Goal: Information Seeking & Learning: Learn about a topic

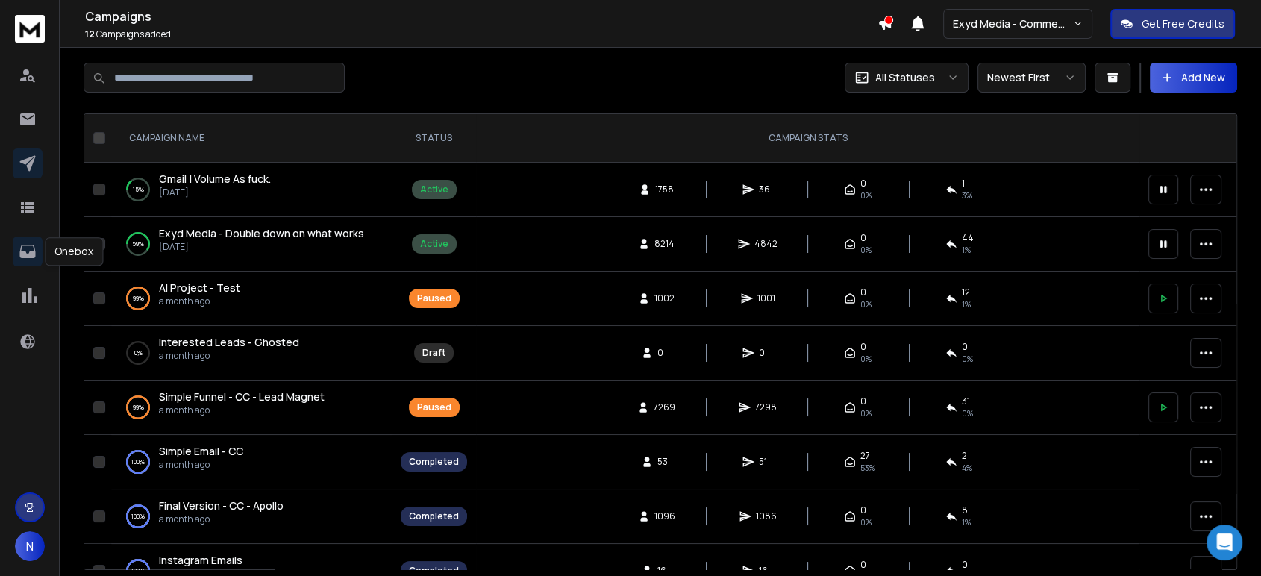
click at [20, 255] on icon at bounding box center [27, 251] width 16 height 13
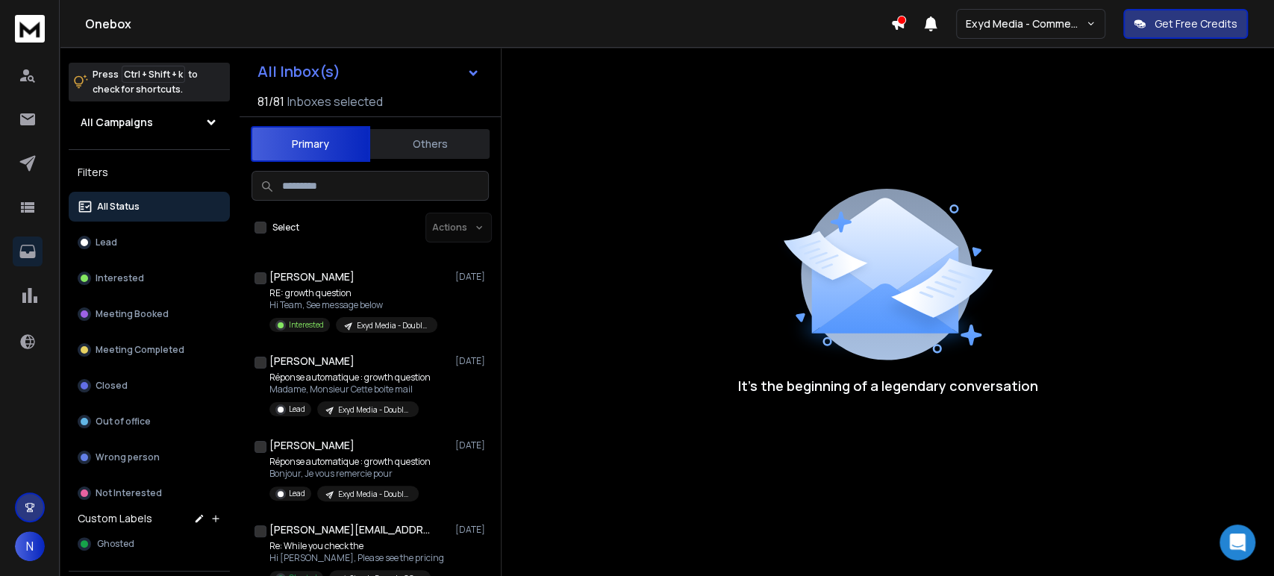
click at [429, 160] on button "Others" at bounding box center [429, 144] width 119 height 33
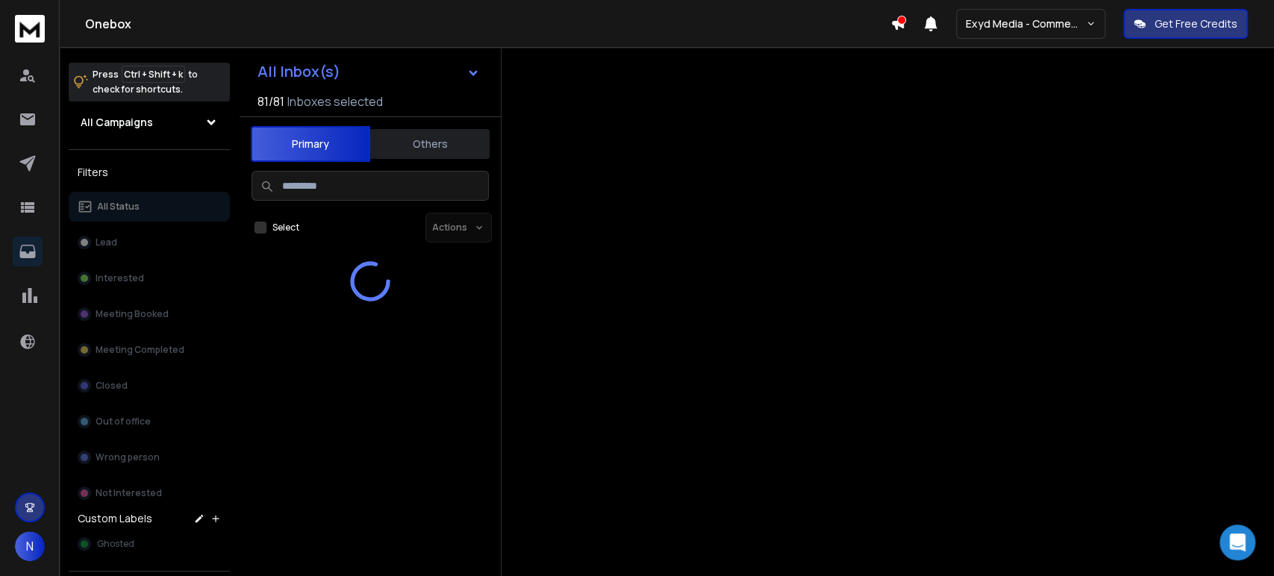
click at [314, 136] on button "Primary" at bounding box center [310, 144] width 119 height 36
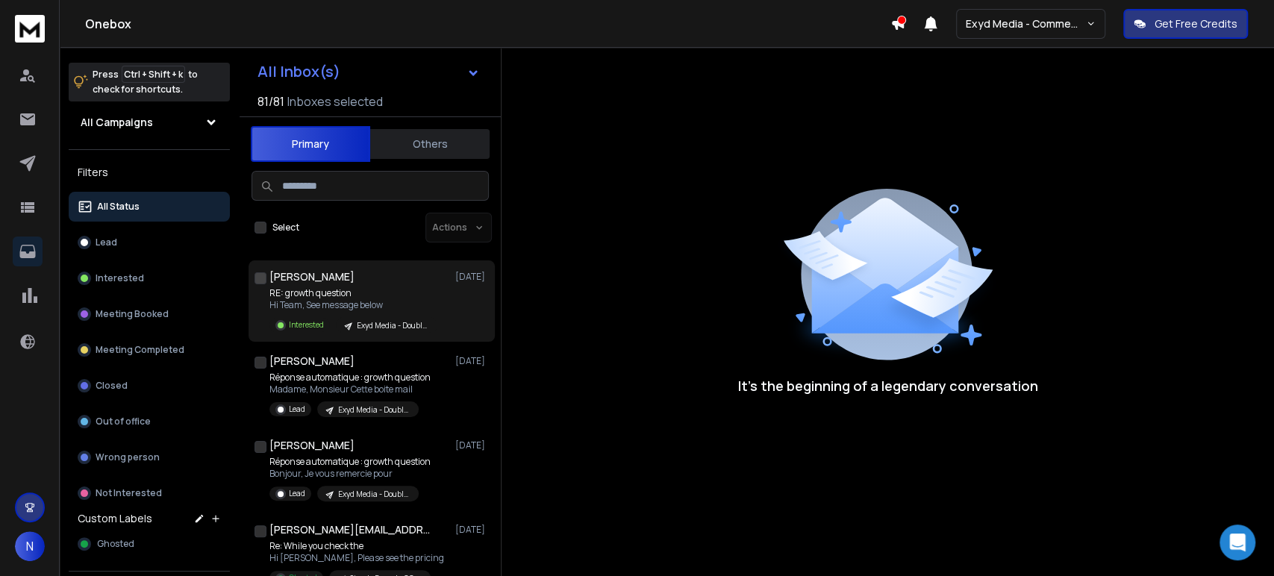
click at [430, 302] on p "Hi Team, See message below" at bounding box center [353, 305] width 168 height 12
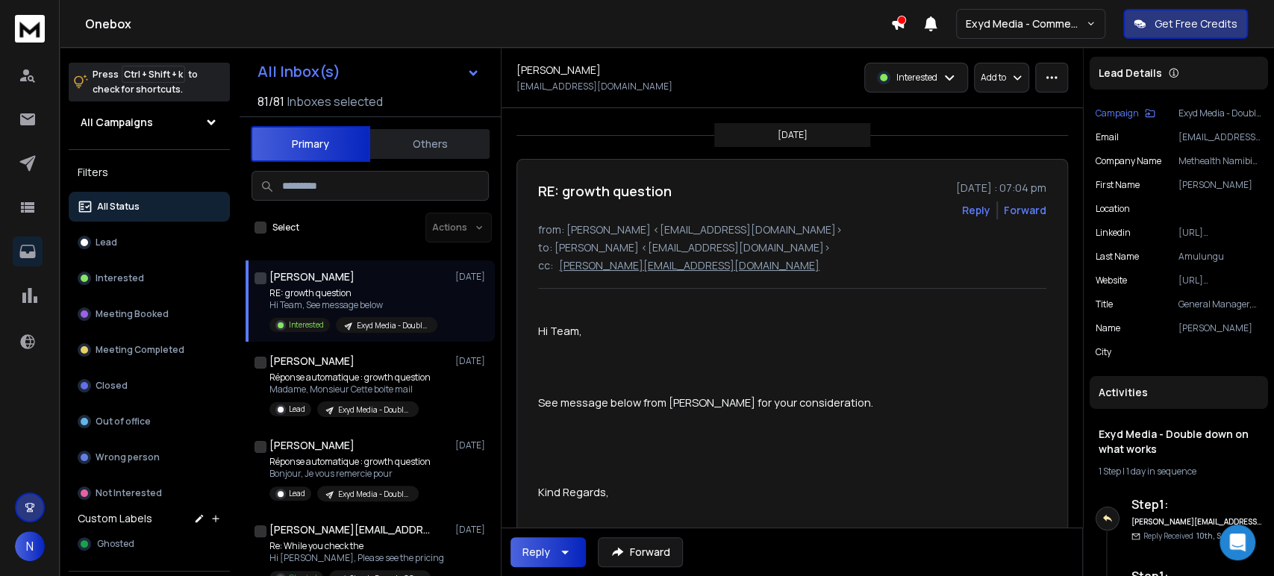
click at [43, 160] on div at bounding box center [30, 165] width 34 height 35
click at [36, 165] on link at bounding box center [28, 163] width 30 height 30
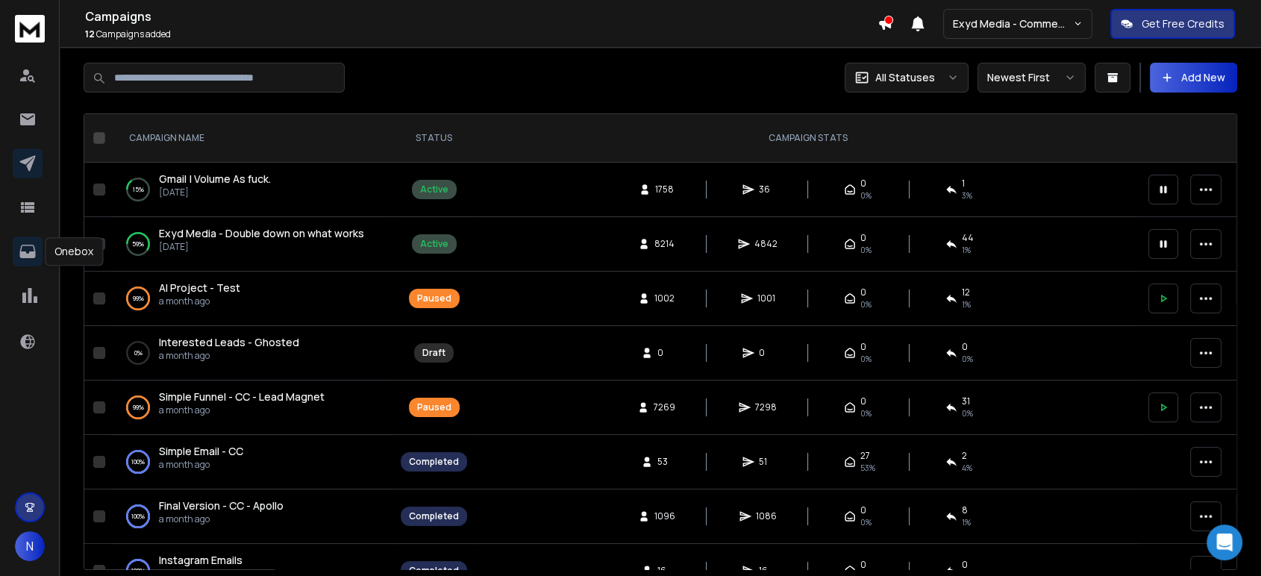
click at [22, 257] on icon at bounding box center [27, 251] width 16 height 13
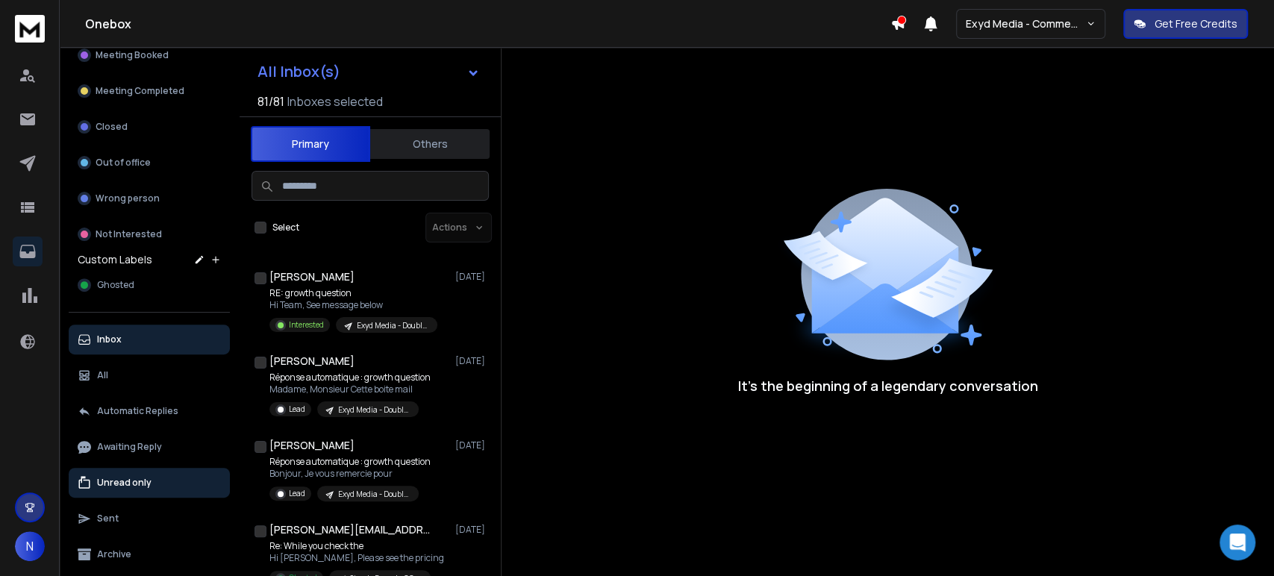
scroll to position [276, 0]
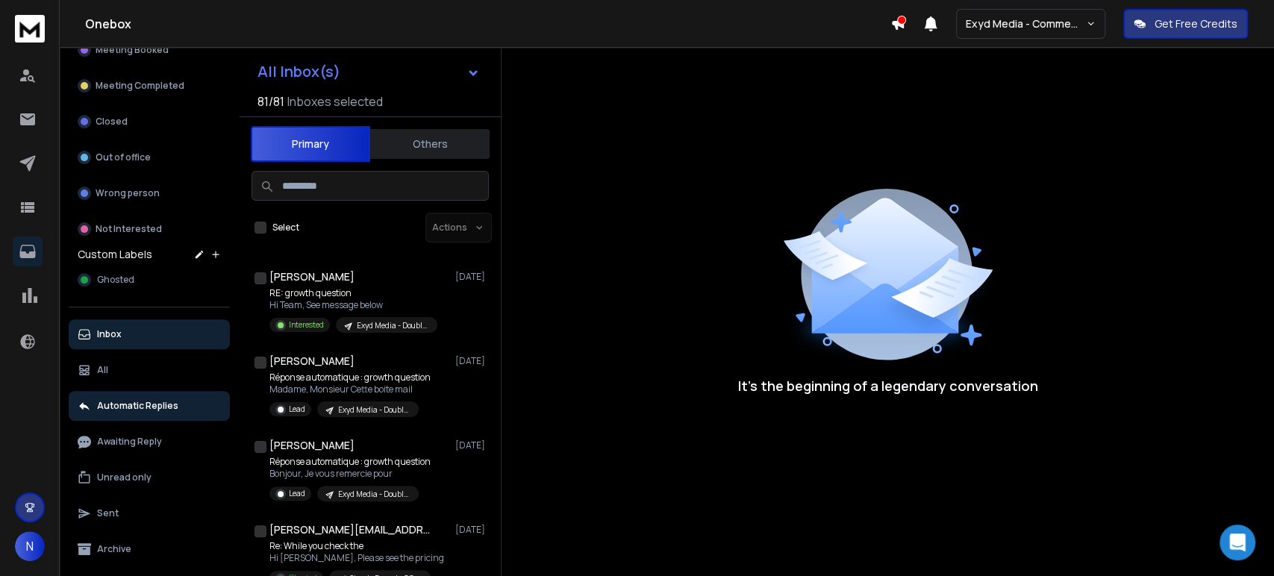
click at [149, 400] on p "Automatic Replies" at bounding box center [137, 406] width 81 height 12
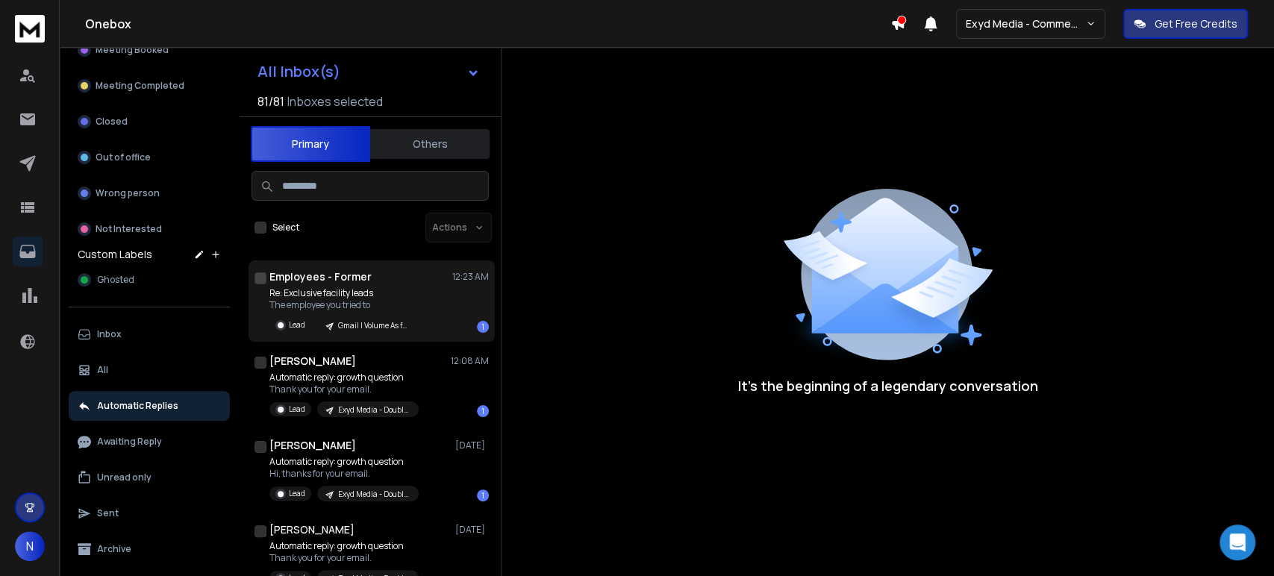
click at [405, 299] on p "The employee you tried to" at bounding box center [343, 305] width 149 height 12
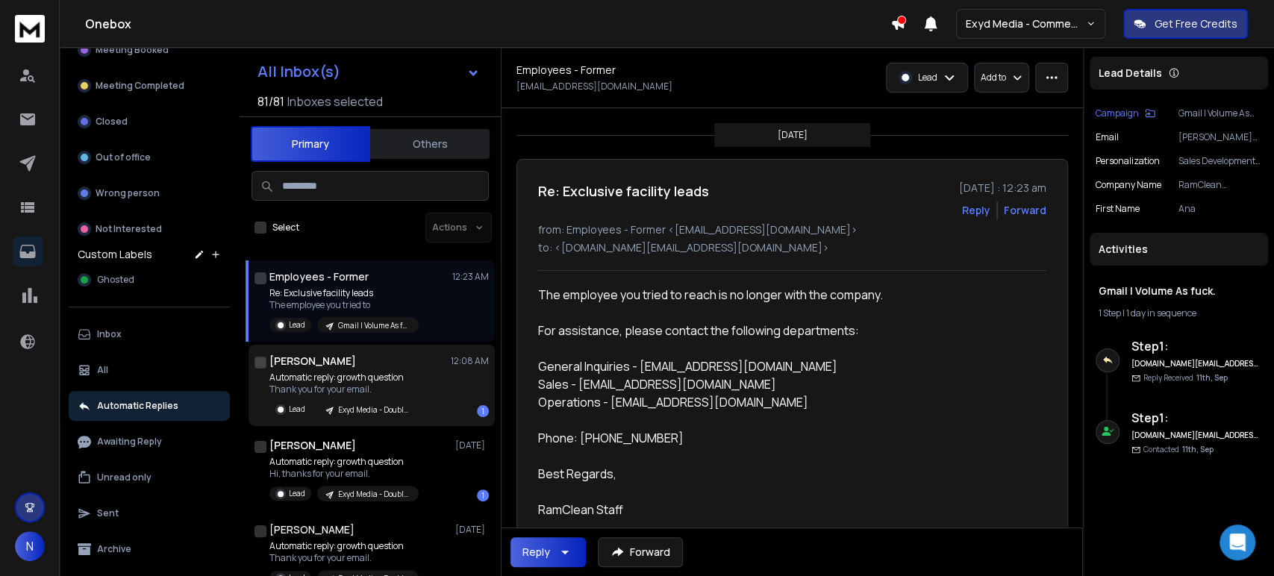
click at [465, 385] on div "Automatic reply: growth question Thank you for your email. Lead Exyd Media - Do…" at bounding box center [378, 395] width 219 height 46
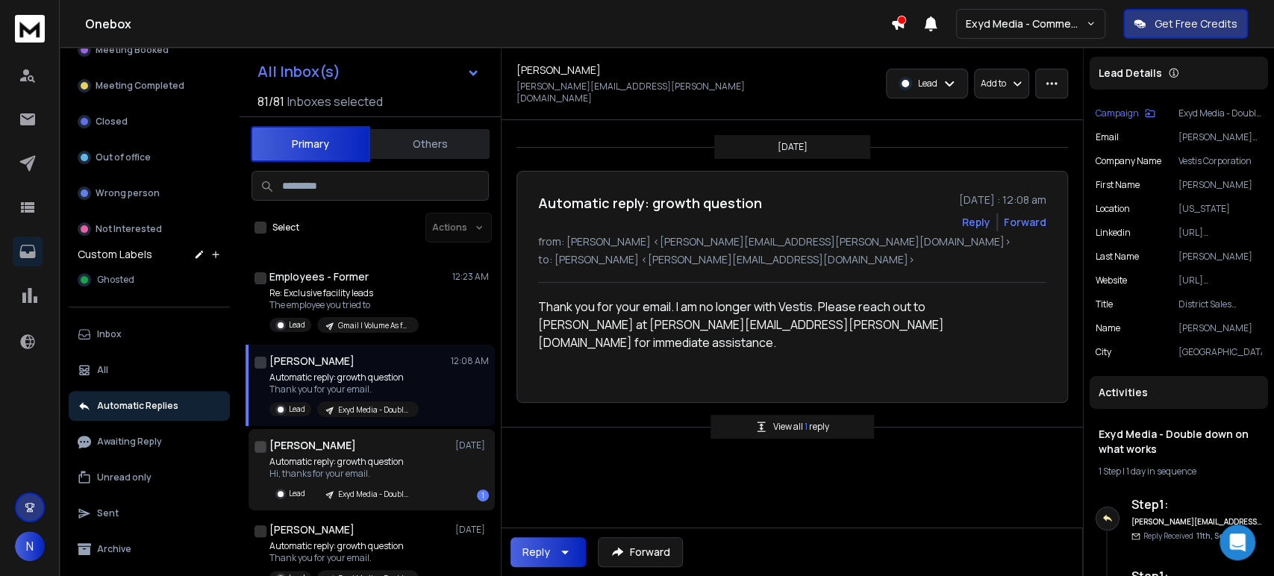
click at [434, 460] on div "Automatic reply: growth question Hi, thanks for your email. Lead Exyd Media - D…" at bounding box center [378, 479] width 219 height 46
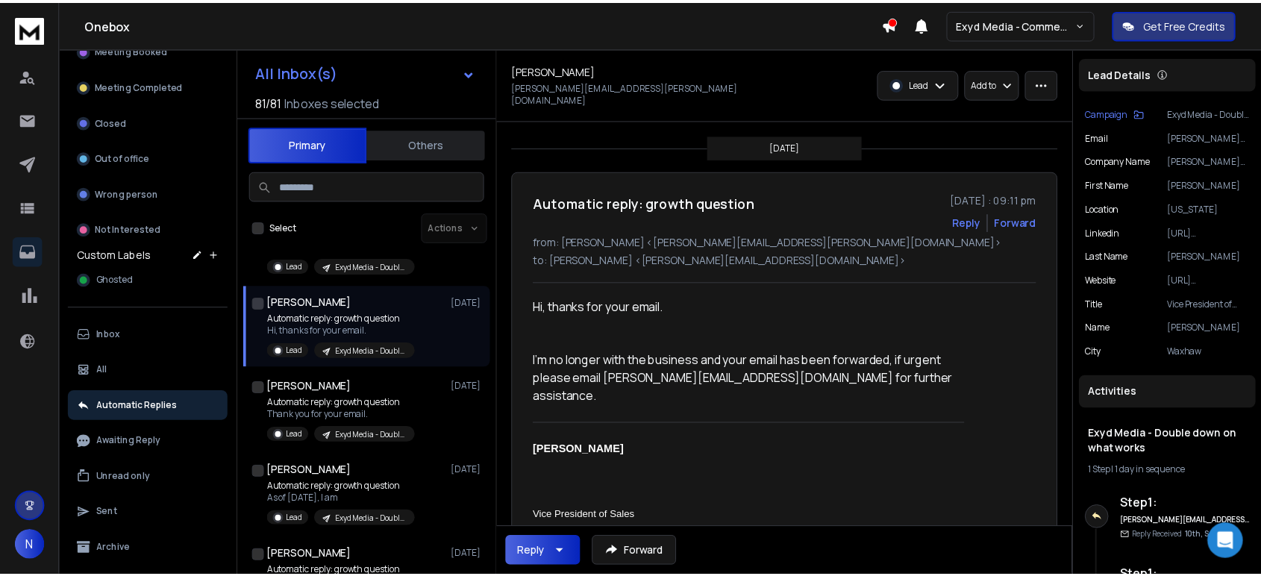
scroll to position [166, 0]
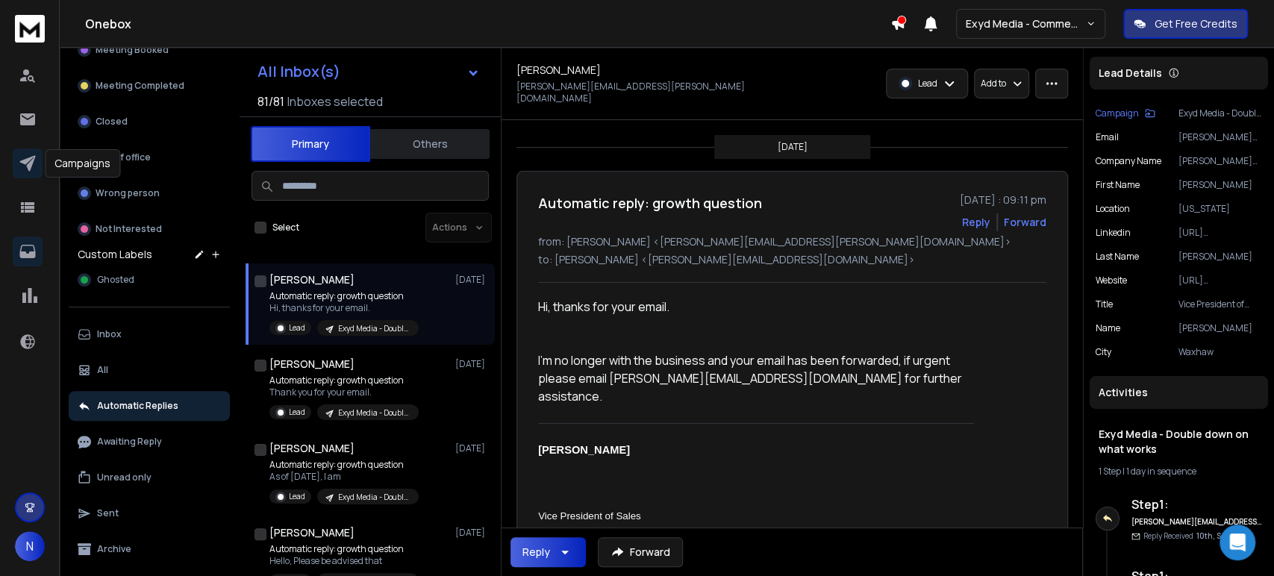
click at [28, 163] on icon at bounding box center [27, 163] width 16 height 16
